Goal: Task Accomplishment & Management: Manage account settings

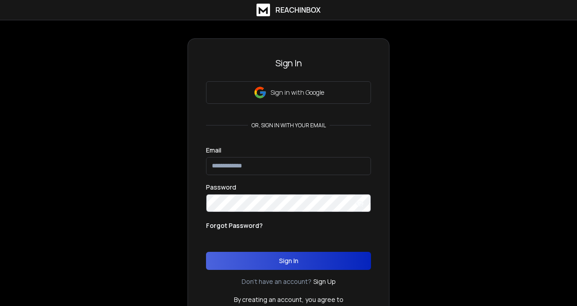
click at [264, 165] on input "email" at bounding box center [288, 166] width 165 height 18
type input "**********"
click at [291, 261] on button "Sign In" at bounding box center [288, 261] width 165 height 18
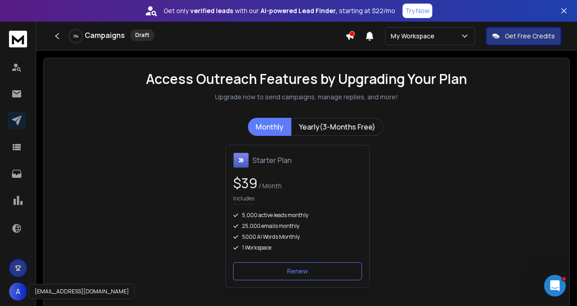
click at [19, 297] on span "A" at bounding box center [18, 291] width 18 height 18
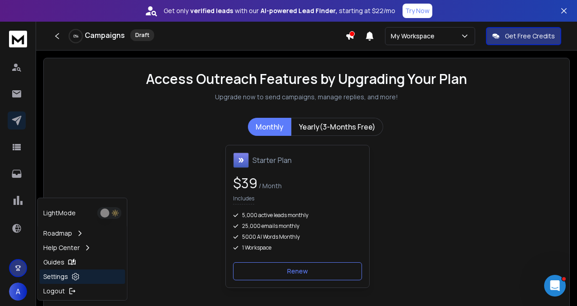
click at [65, 280] on p "Settings" at bounding box center [55, 276] width 25 height 9
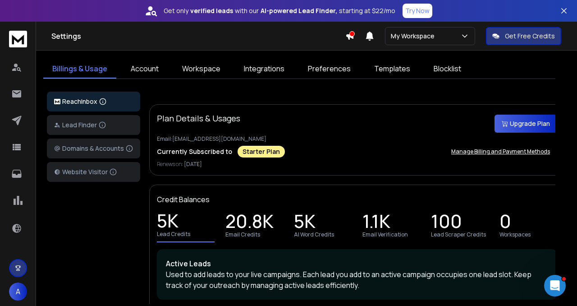
click at [77, 129] on button "Lead Finder" at bounding box center [93, 125] width 93 height 20
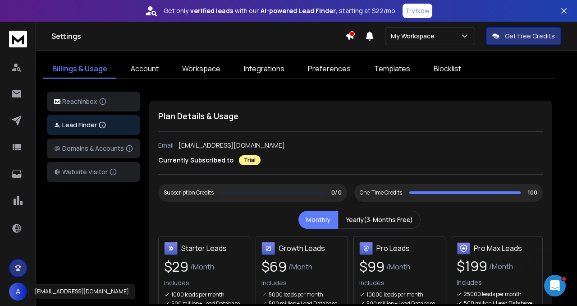
click at [20, 288] on span "A" at bounding box center [18, 291] width 18 height 18
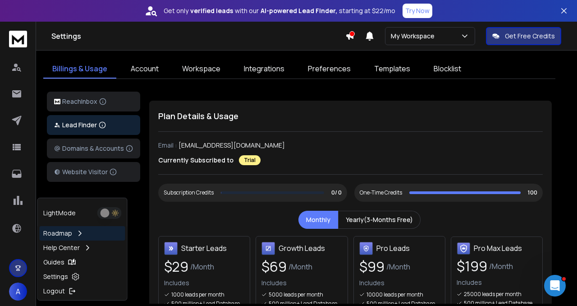
click at [17, 42] on img at bounding box center [18, 39] width 18 height 17
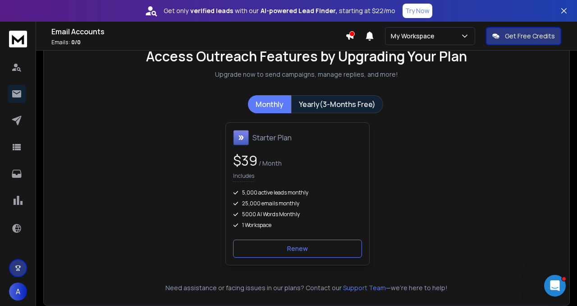
scroll to position [24, 0]
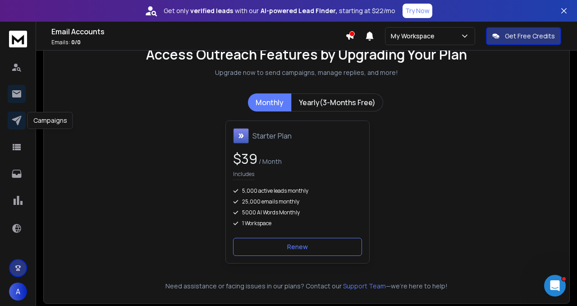
click at [16, 121] on icon at bounding box center [16, 120] width 11 height 11
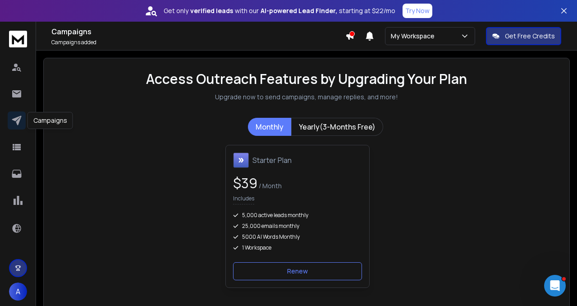
click at [16, 121] on icon at bounding box center [16, 120] width 11 height 11
click at [16, 150] on icon at bounding box center [17, 147] width 8 height 6
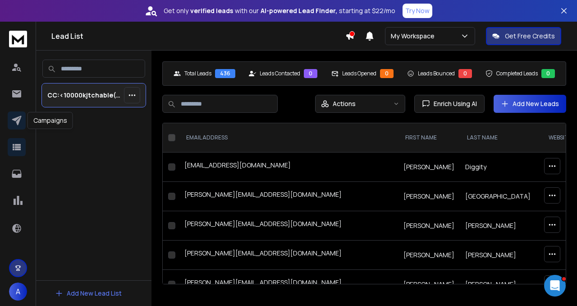
click at [16, 121] on icon at bounding box center [16, 119] width 9 height 9
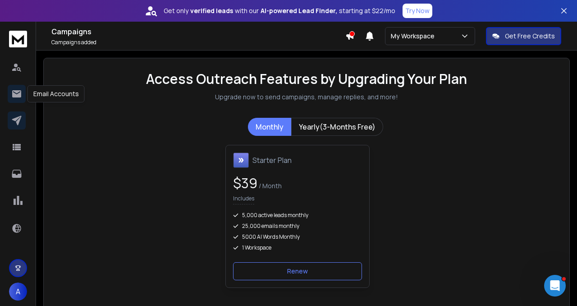
click at [14, 92] on icon at bounding box center [16, 93] width 9 height 7
click at [557, 284] on icon "Open Intercom Messenger" at bounding box center [553, 284] width 15 height 15
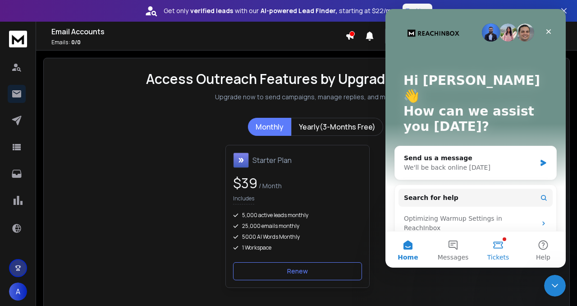
click at [501, 248] on button "Tickets" at bounding box center [498, 249] width 45 height 36
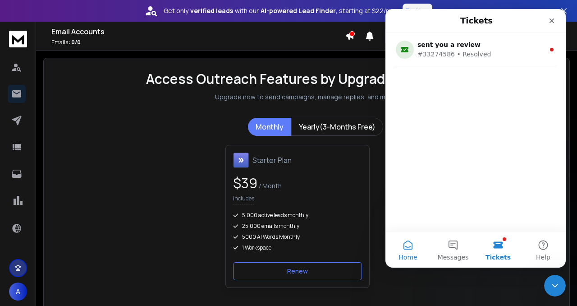
click at [414, 250] on button "Home" at bounding box center [407, 249] width 45 height 36
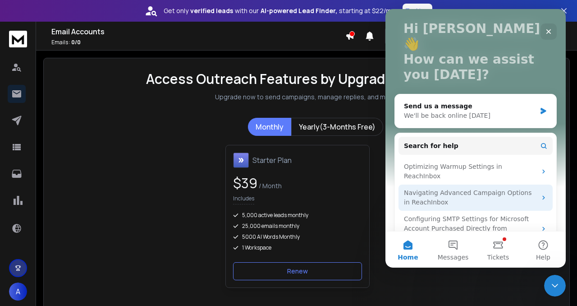
scroll to position [58, 0]
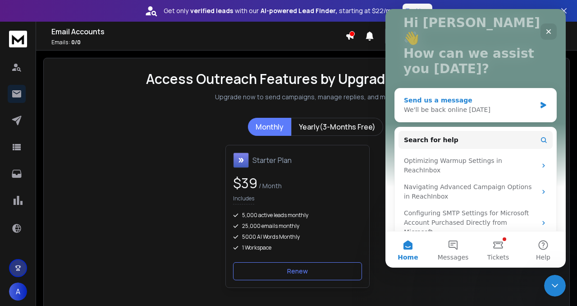
click at [519, 100] on div "Send us a message We'll be back online [DATE]" at bounding box center [475, 104] width 161 height 33
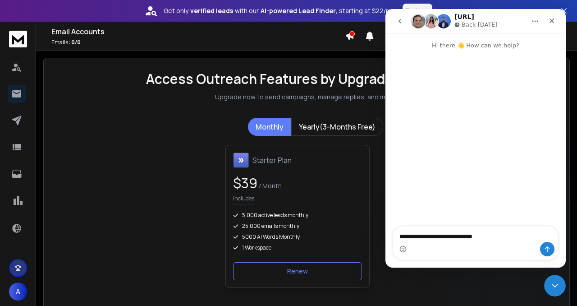
type textarea "**********"
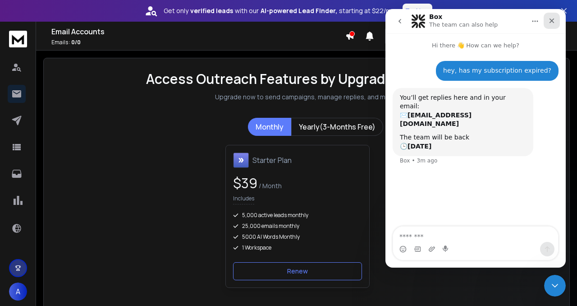
click at [551, 18] on icon "Close" at bounding box center [551, 20] width 7 height 7
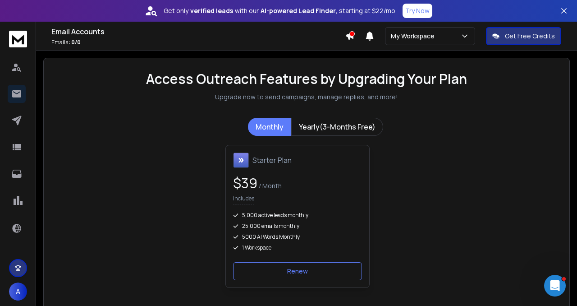
scroll to position [0, 0]
click at [14, 118] on icon at bounding box center [16, 120] width 11 height 11
click at [18, 92] on icon at bounding box center [16, 93] width 11 height 11
click at [19, 69] on icon at bounding box center [16, 69] width 9 height 5
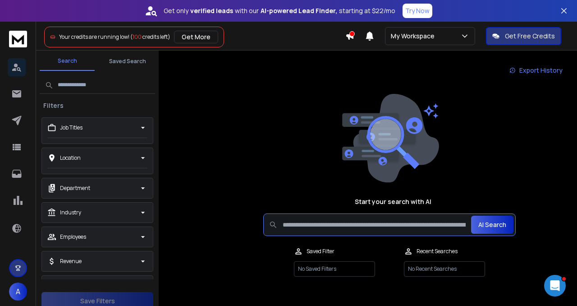
click at [20, 47] on img at bounding box center [18, 39] width 18 height 17
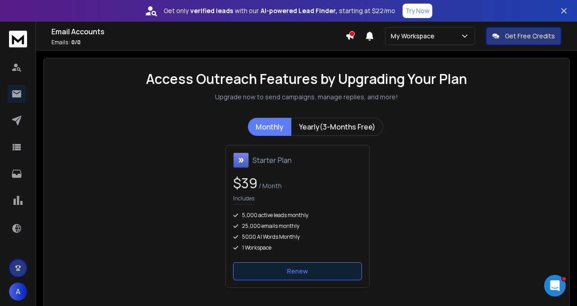
click at [284, 268] on button "Renew" at bounding box center [297, 271] width 129 height 18
